Goal: Task Accomplishment & Management: Manage account settings

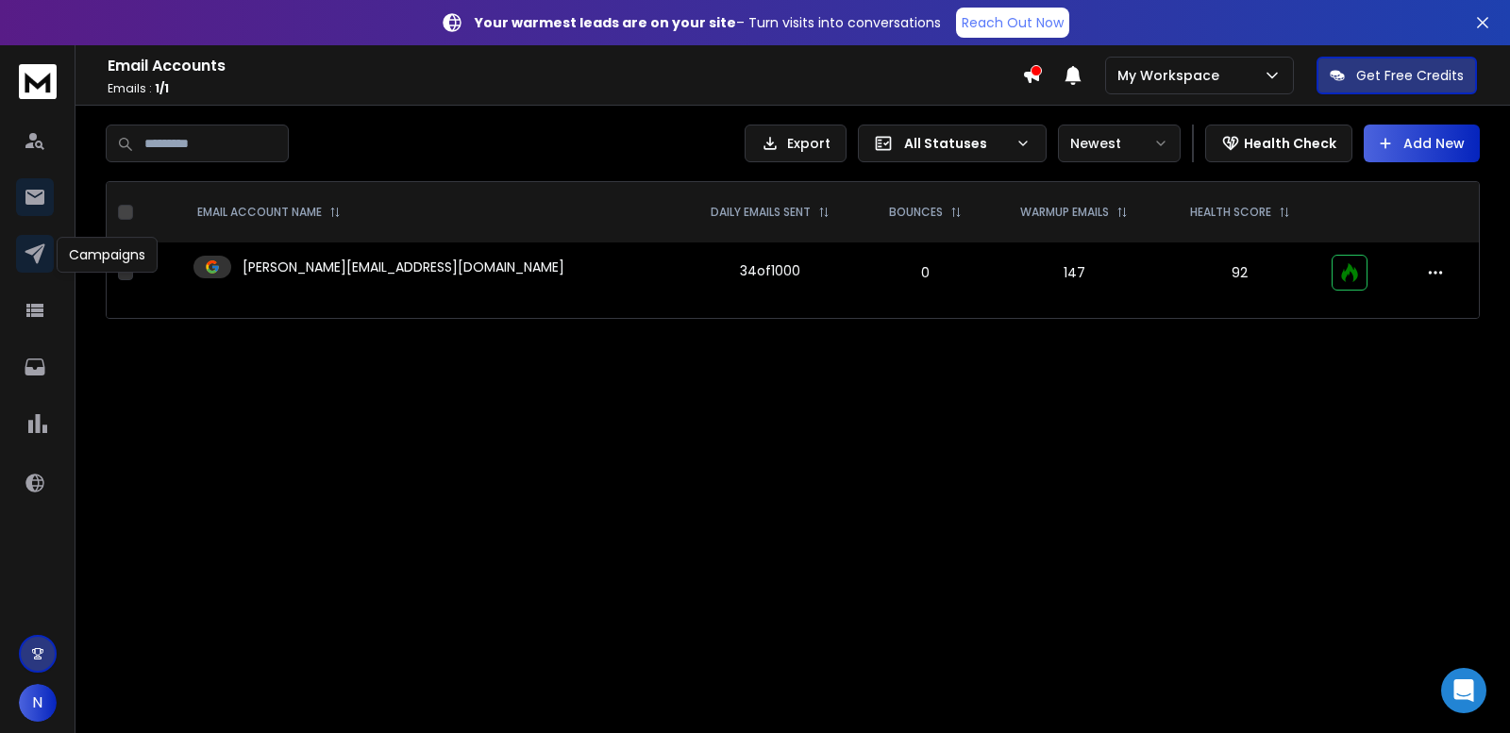
click at [35, 256] on icon at bounding box center [35, 253] width 20 height 20
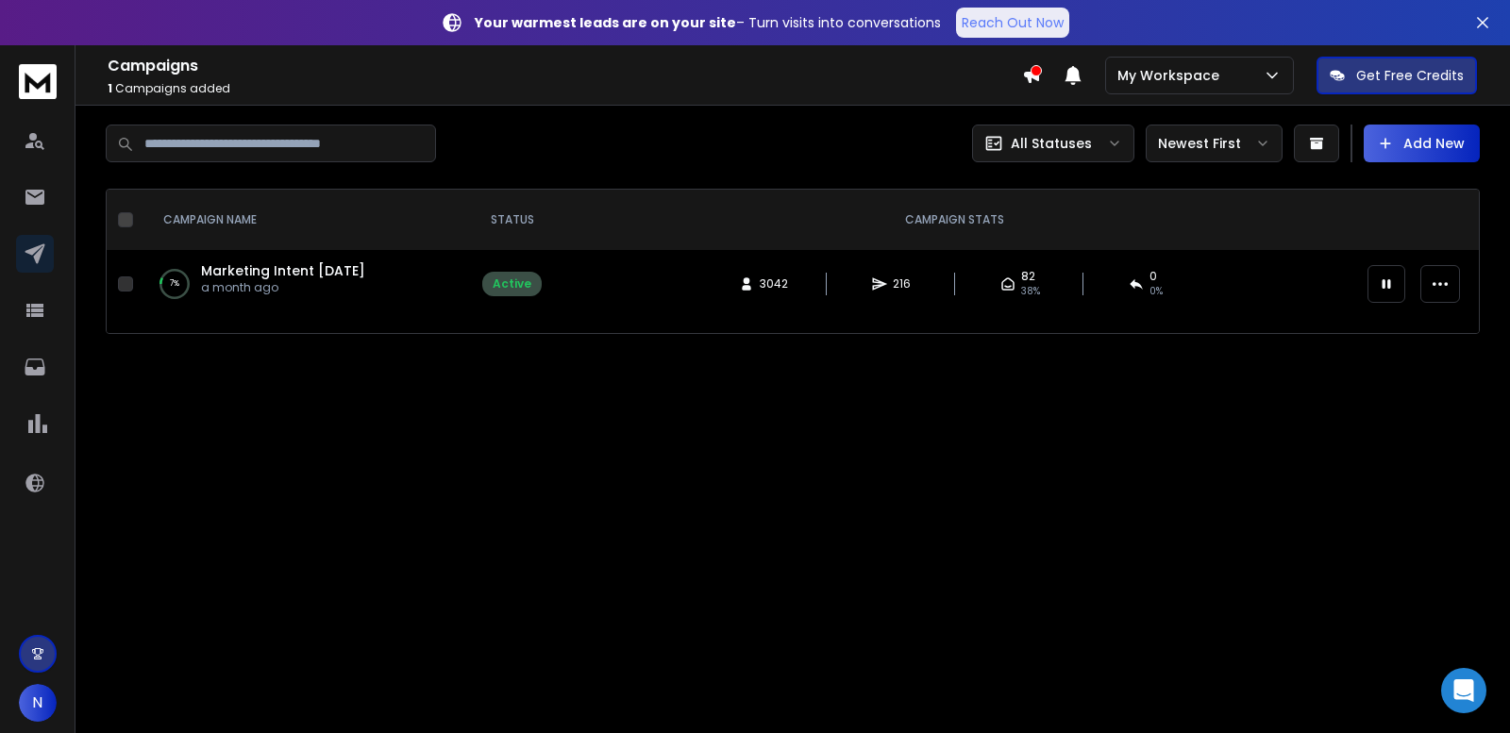
click at [1007, 26] on p "Reach Out Now" at bounding box center [1012, 22] width 102 height 19
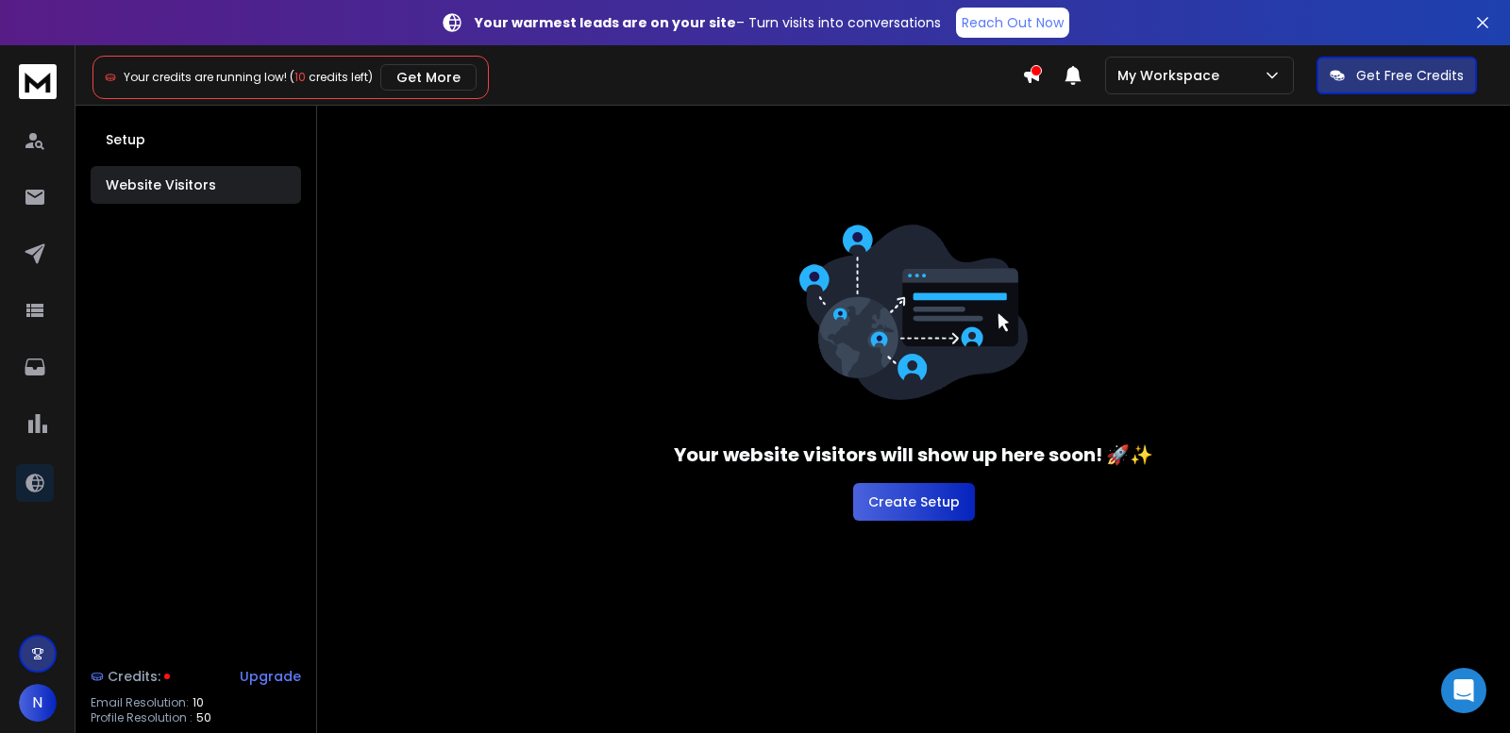
click at [219, 36] on div "Your warmest leads are on your site – Turn visits into conversations Reach Out …" at bounding box center [755, 22] width 1510 height 45
click at [42, 84] on img at bounding box center [38, 81] width 38 height 35
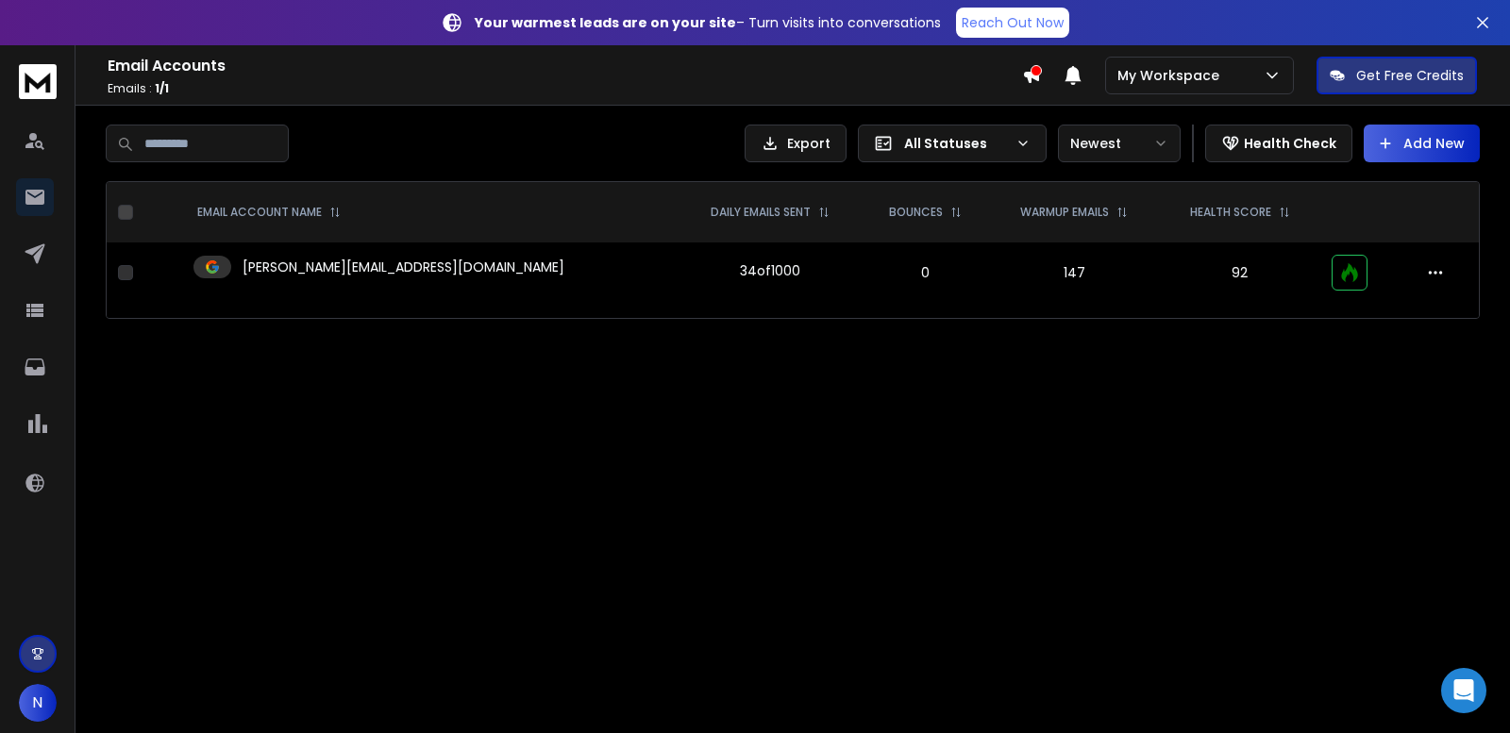
click at [579, 517] on div "Your warmest leads are on your site – Turn visits into conversations Reach Out …" at bounding box center [755, 366] width 1510 height 733
click at [43, 256] on icon at bounding box center [35, 253] width 23 height 23
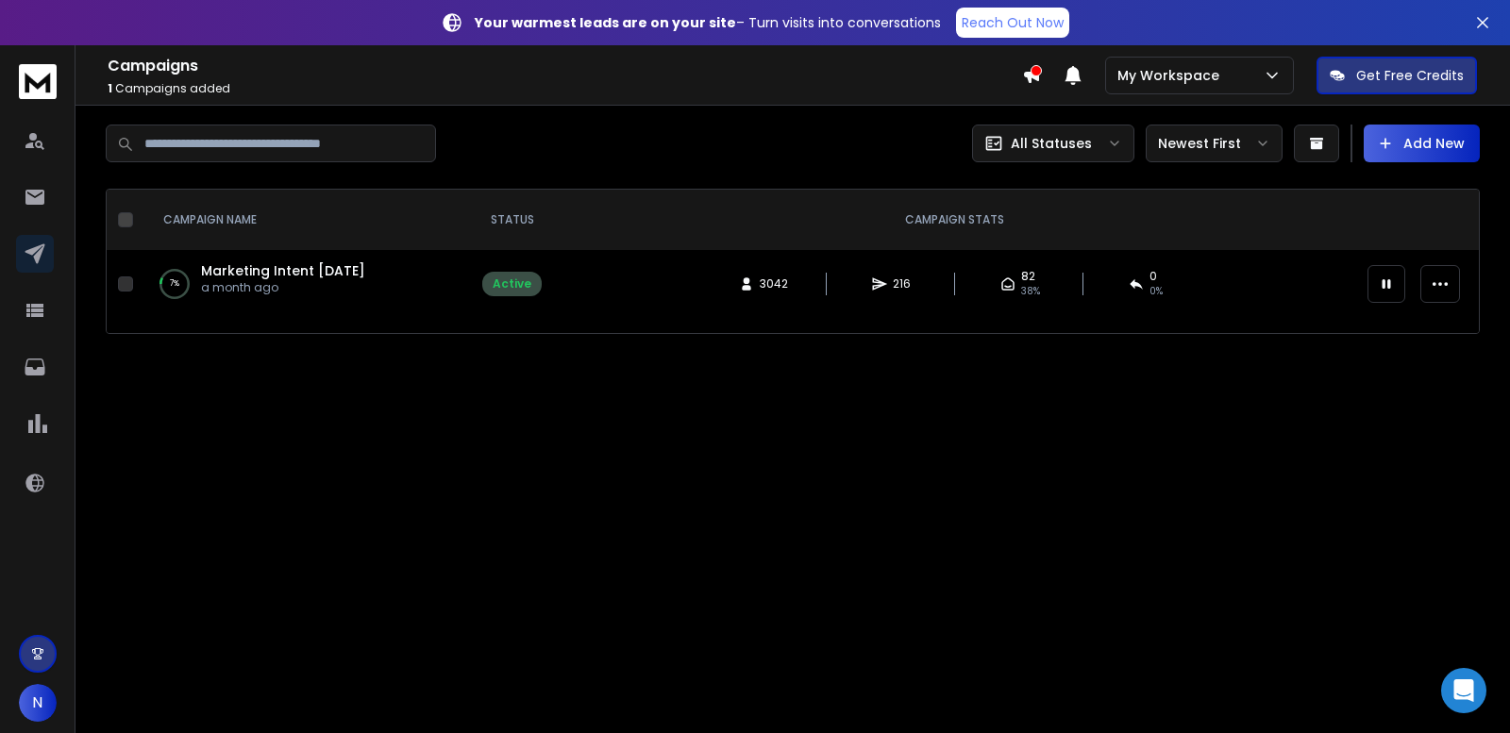
click at [1445, 286] on icon "button" at bounding box center [1439, 284] width 19 height 19
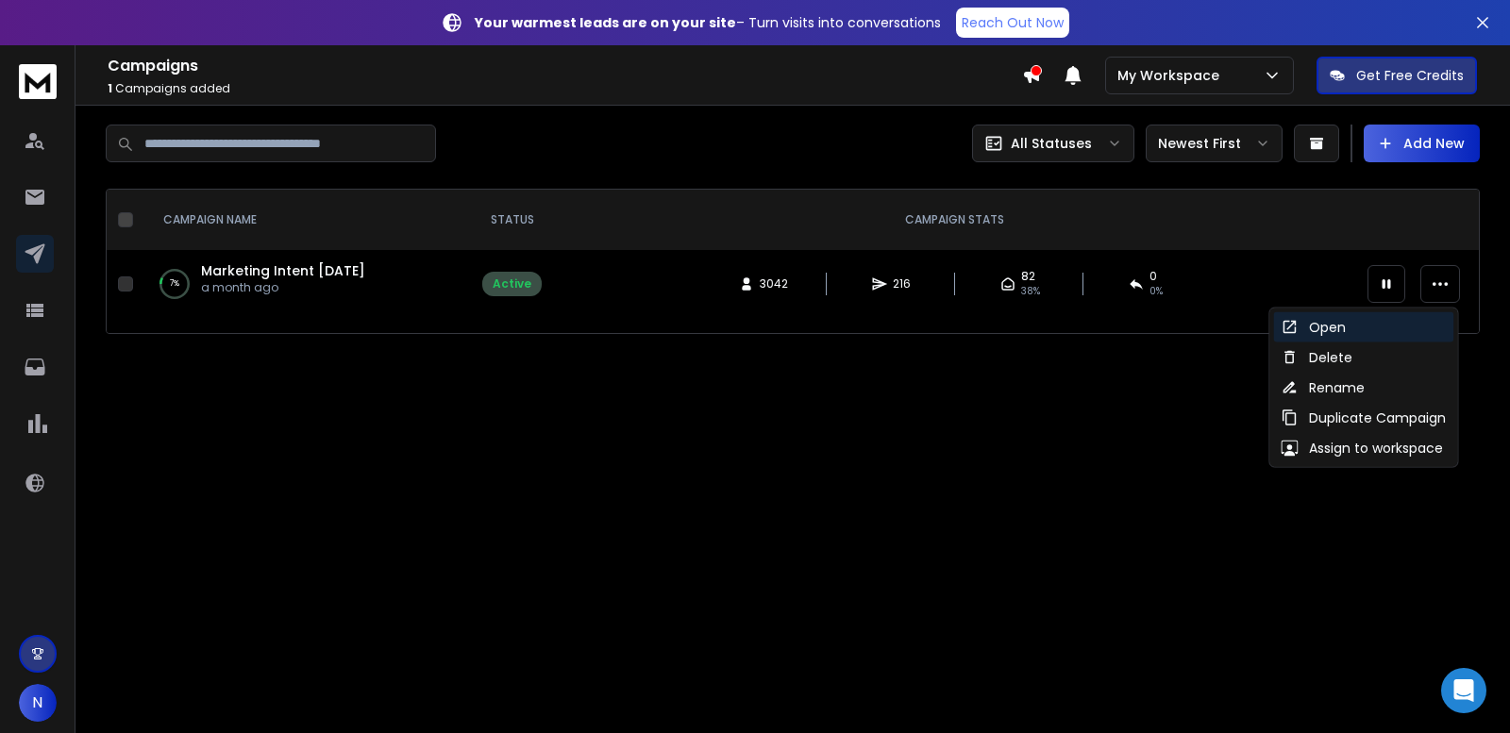
click at [1445, 292] on icon "button" at bounding box center [1439, 284] width 19 height 19
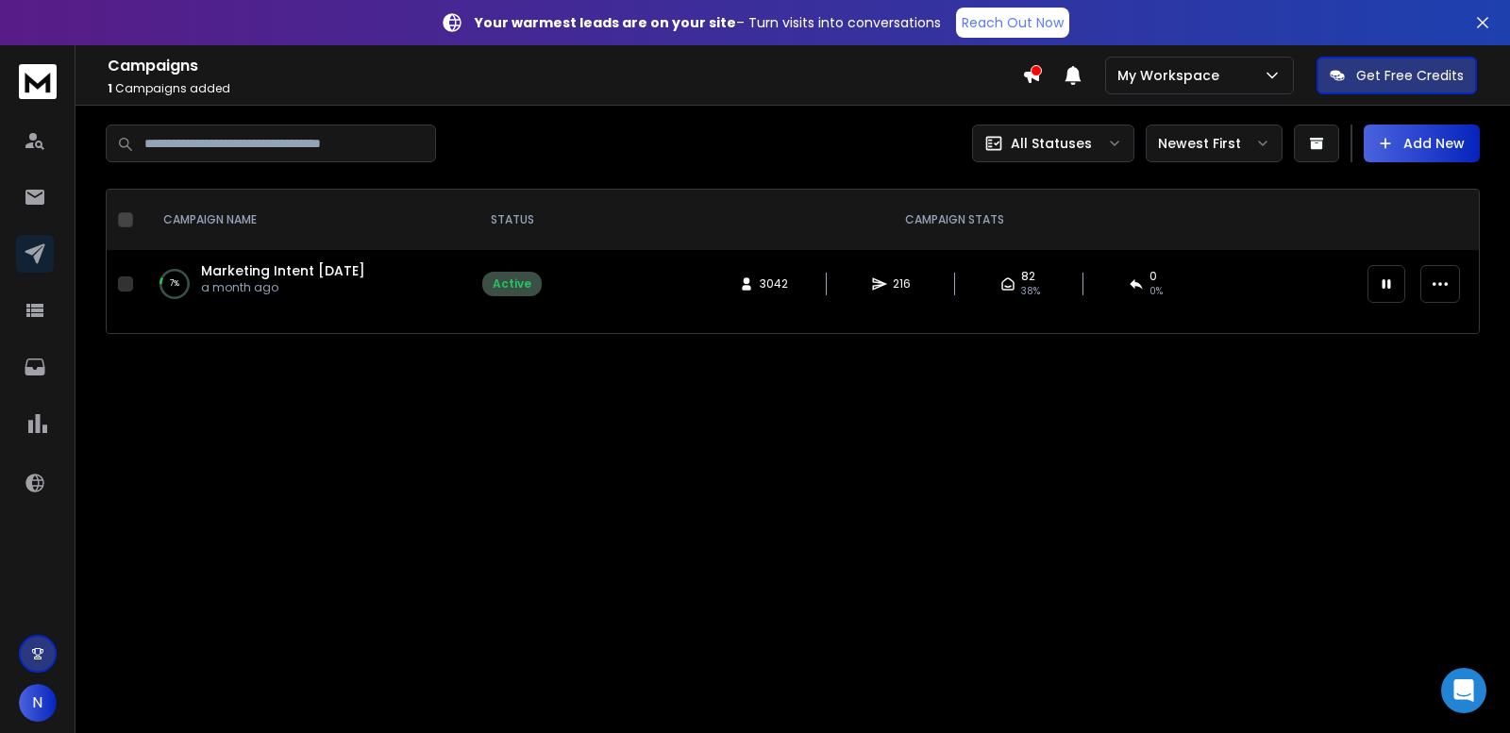
click at [1440, 283] on icon "button" at bounding box center [1439, 284] width 15 height 4
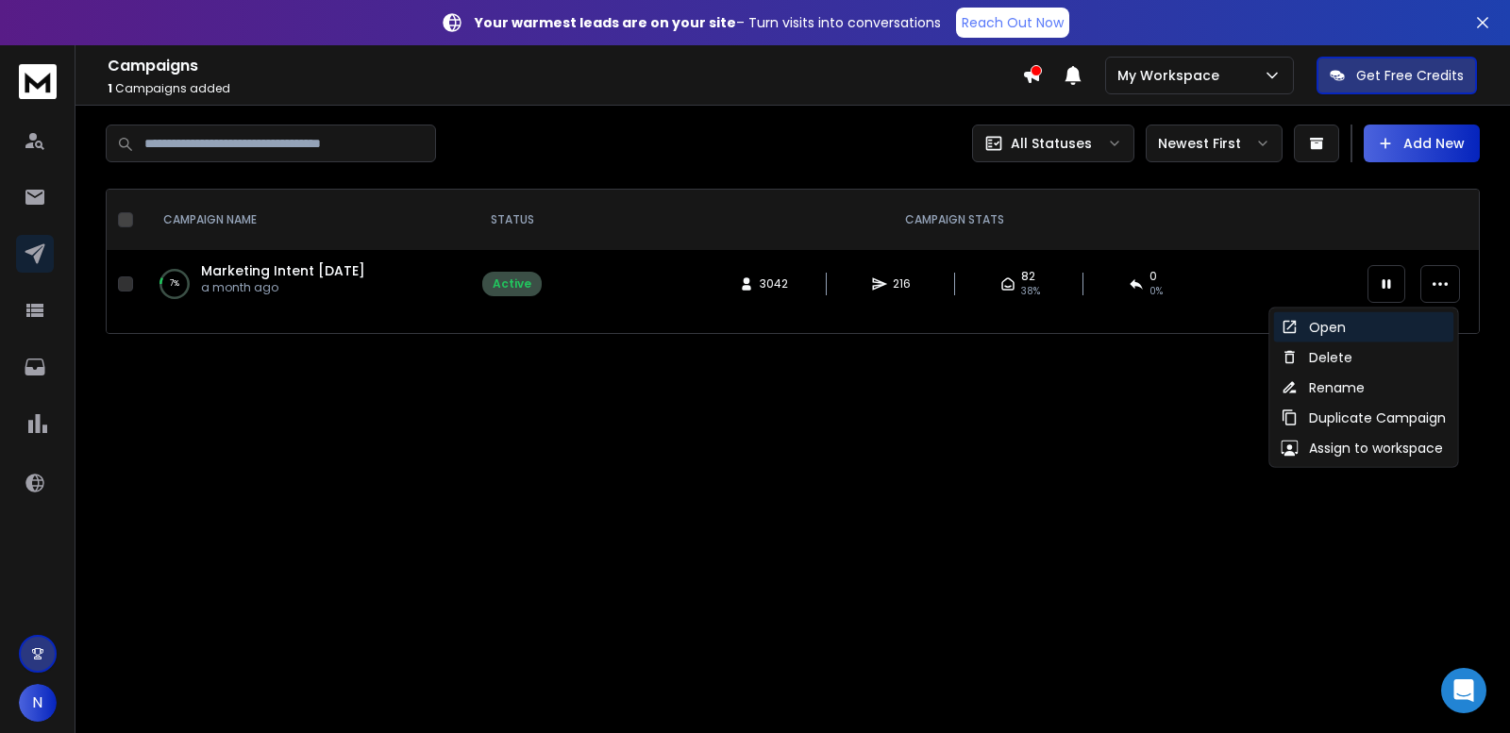
click at [1363, 275] on td at bounding box center [1417, 284] width 123 height 68
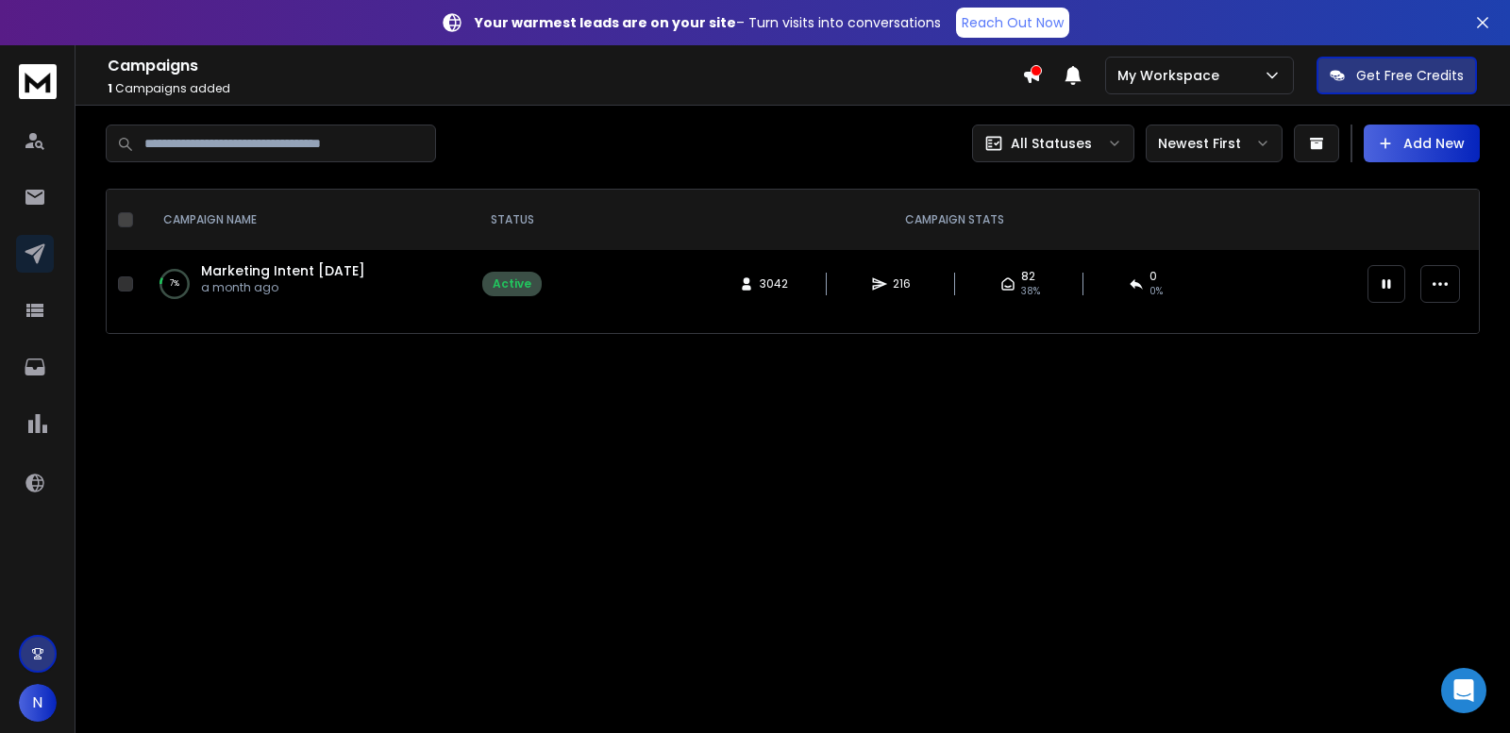
click at [1379, 283] on icon at bounding box center [1385, 283] width 17 height 17
click at [1123, 277] on div "0 0 %" at bounding box center [1151, 284] width 57 height 30
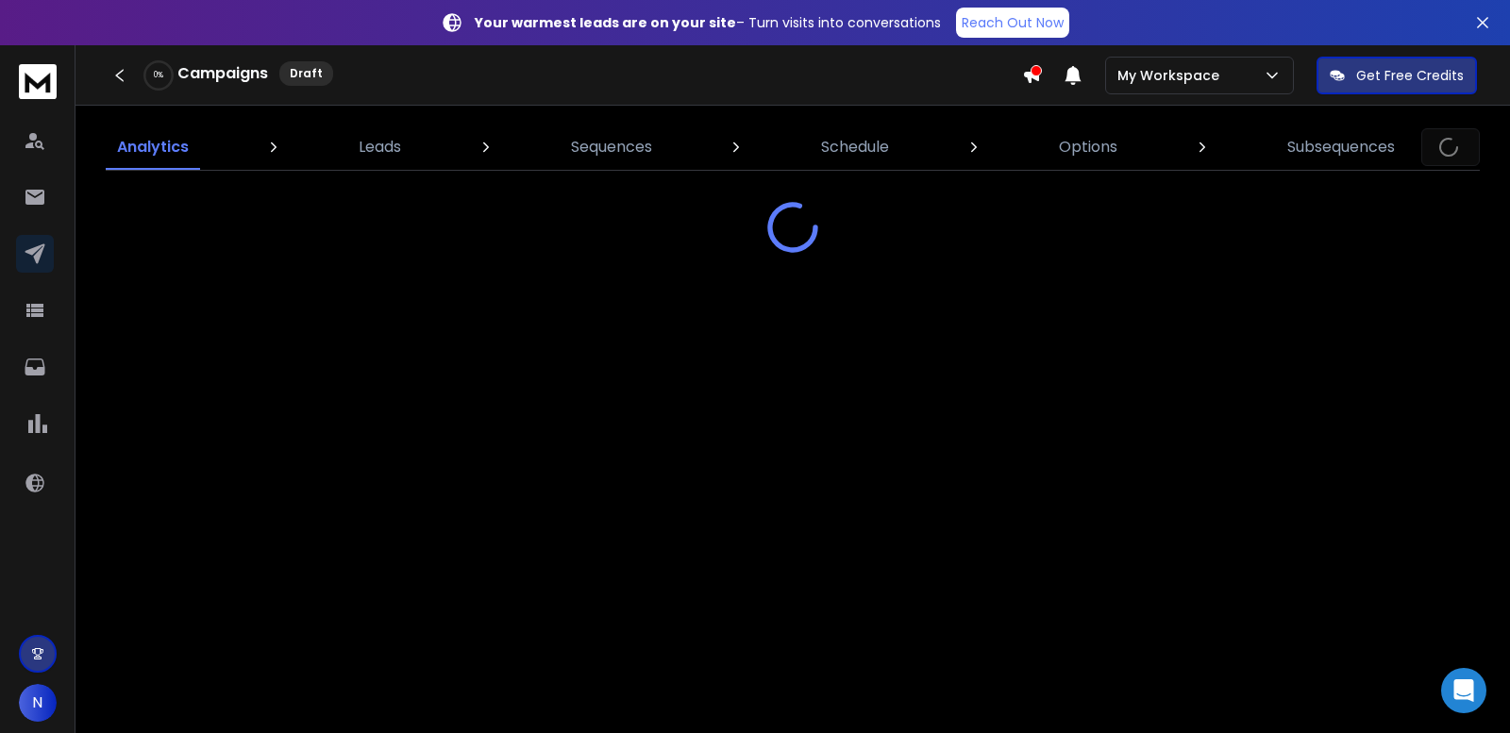
click at [1060, 283] on div "Analytics Leads Sequences Schedule Options Subsequences" at bounding box center [792, 195] width 1434 height 178
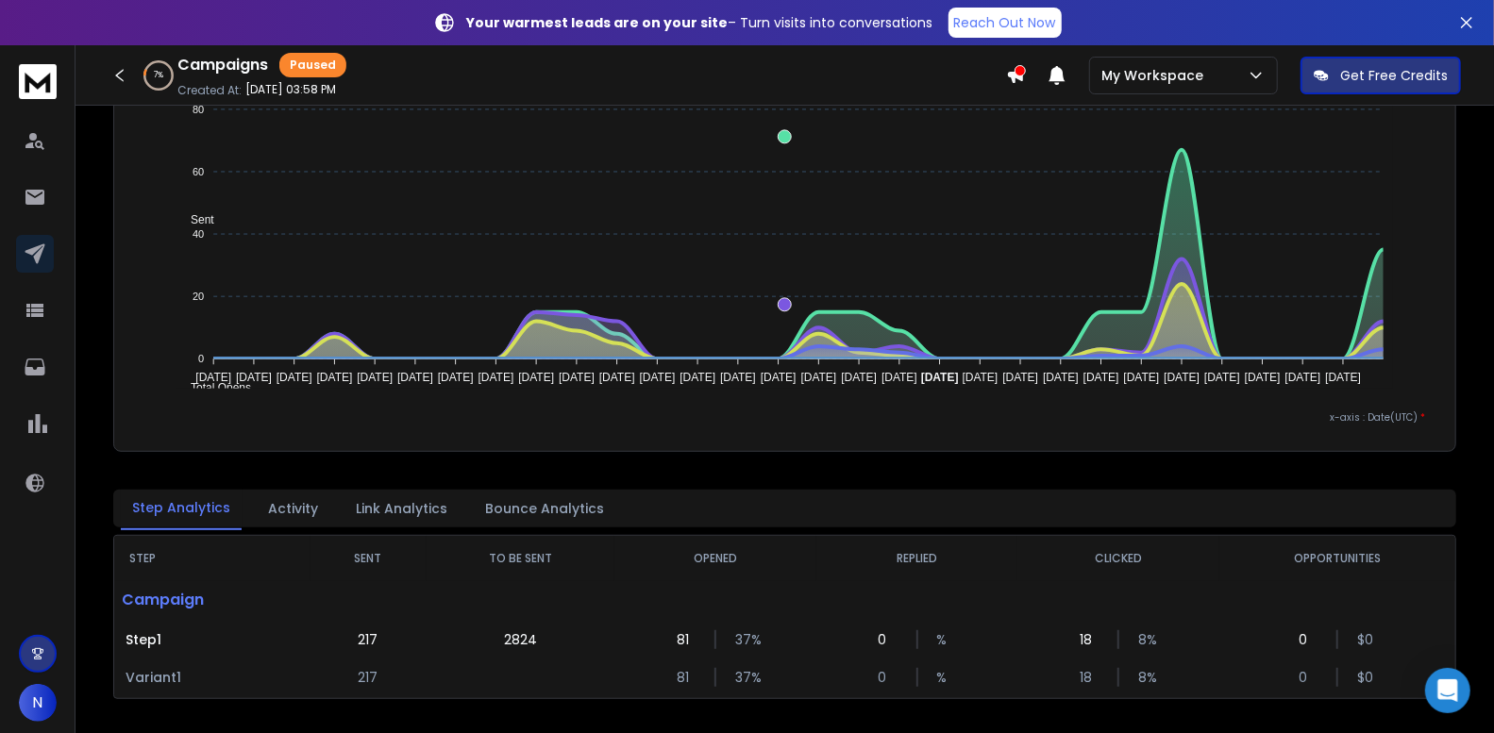
scroll to position [10, 0]
